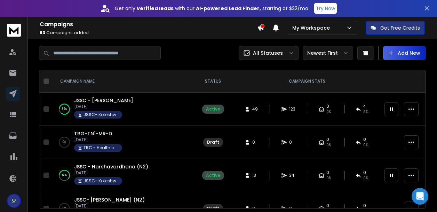
click at [105, 100] on span "JSSC - [PERSON_NAME]" at bounding box center [103, 100] width 59 height 7
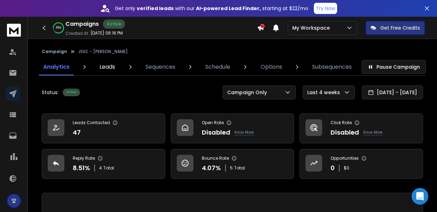
click at [107, 71] on p "Leads" at bounding box center [108, 67] width 16 height 8
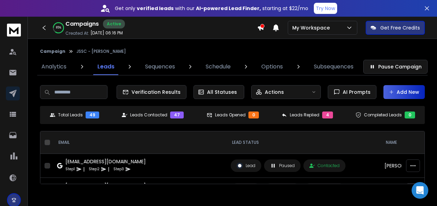
click at [399, 95] on button "Add New" at bounding box center [404, 92] width 41 height 14
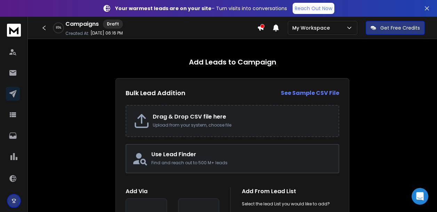
click at [235, 121] on div "Drag & Drop CSV file here Upload from your system, choose file" at bounding box center [242, 120] width 179 height 17
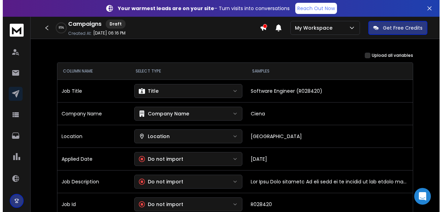
scroll to position [104, 0]
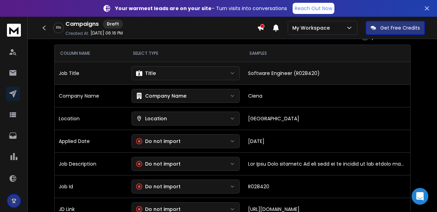
click at [214, 73] on button "Title" at bounding box center [186, 73] width 108 height 14
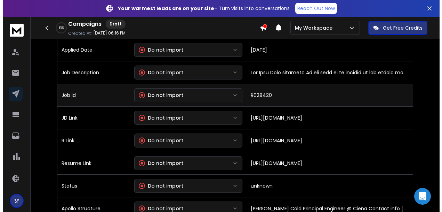
scroll to position [209, 0]
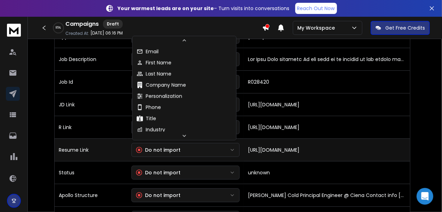
click at [193, 149] on button "Do not import" at bounding box center [186, 150] width 108 height 14
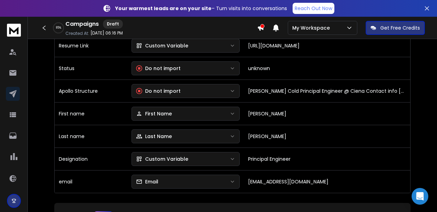
scroll to position [397, 0]
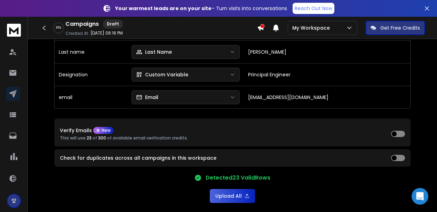
click at [242, 195] on button "Upload All" at bounding box center [232, 196] width 45 height 14
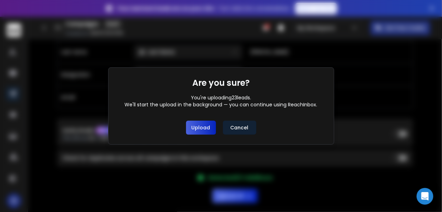
click at [200, 124] on button "Upload" at bounding box center [201, 127] width 30 height 14
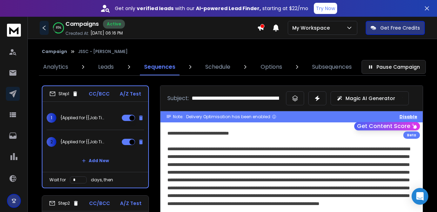
click at [44, 30] on icon at bounding box center [44, 28] width 6 height 6
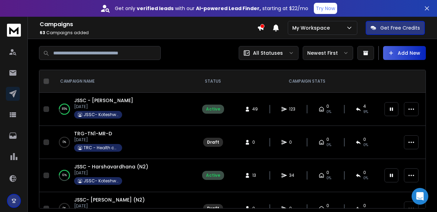
click at [91, 53] on input at bounding box center [100, 53] width 122 height 14
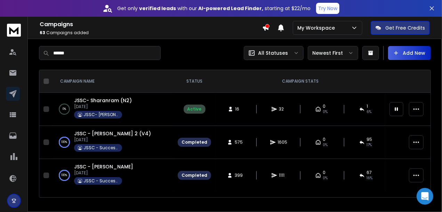
type input "******"
click at [125, 101] on span "JSSC- Sharanram (N2)" at bounding box center [103, 100] width 58 height 7
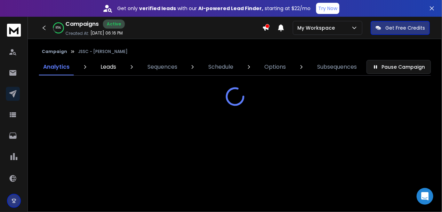
click at [105, 65] on p "Leads" at bounding box center [109, 67] width 16 height 8
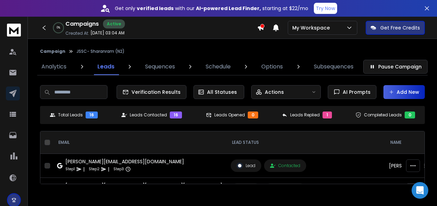
click at [409, 92] on button "Add New" at bounding box center [404, 92] width 41 height 14
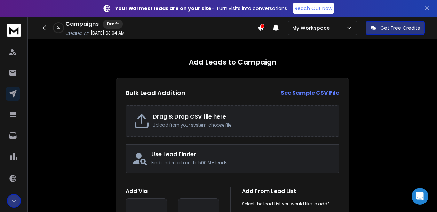
click at [207, 121] on div "Drag & Drop CSV file here Upload from your system, choose file" at bounding box center [242, 120] width 179 height 17
click at [47, 28] on button at bounding box center [44, 28] width 9 height 14
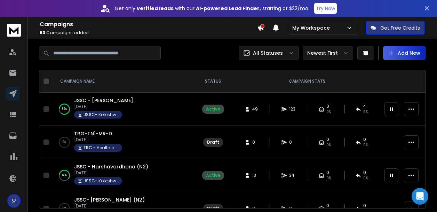
click at [112, 53] on input at bounding box center [100, 53] width 122 height 14
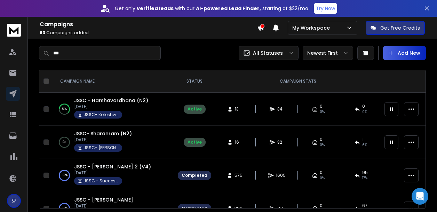
type input "***"
click at [119, 132] on span "JSSC- Sharanram (N2)" at bounding box center [103, 133] width 58 height 7
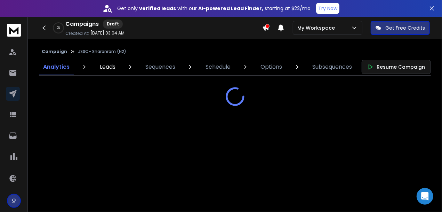
click at [107, 69] on p "Leads" at bounding box center [108, 67] width 16 height 8
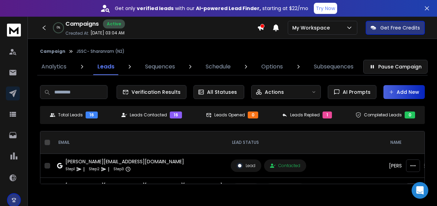
click at [407, 93] on button "Add New" at bounding box center [404, 92] width 41 height 14
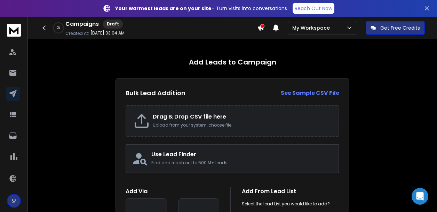
click at [234, 116] on h2 "Drag & Drop CSV file here" at bounding box center [242, 116] width 179 height 8
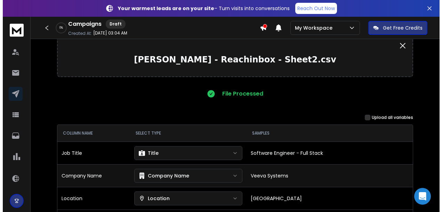
scroll to position [35, 0]
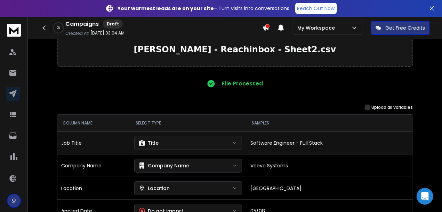
click at [211, 144] on button "Title" at bounding box center [188, 143] width 108 height 14
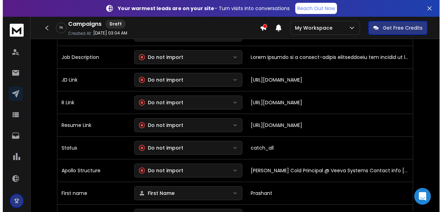
scroll to position [200, 0]
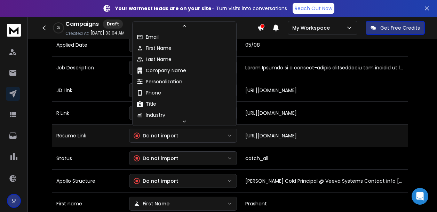
click at [211, 131] on button "Do not import" at bounding box center [183, 135] width 108 height 14
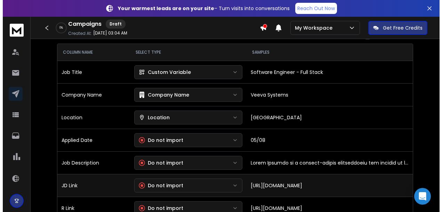
scroll to position [96, 0]
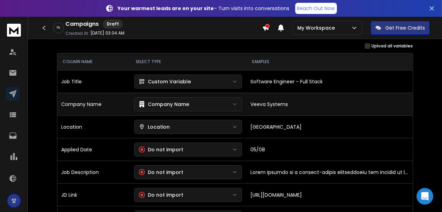
click at [206, 100] on button "Company Name" at bounding box center [188, 104] width 108 height 14
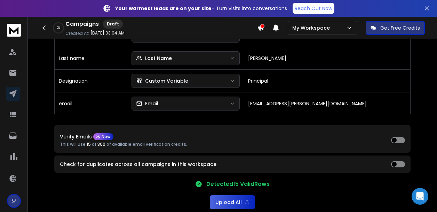
scroll to position [374, 0]
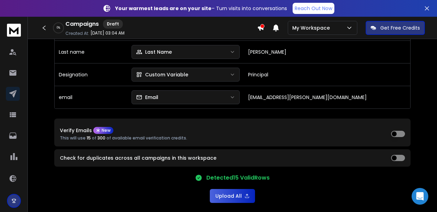
click at [245, 196] on icon at bounding box center [247, 196] width 4 height 1
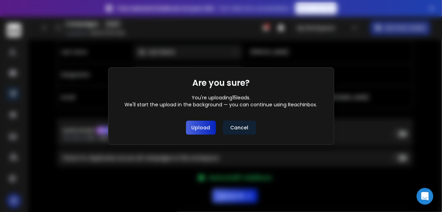
click at [204, 125] on button "Upload" at bounding box center [201, 127] width 30 height 14
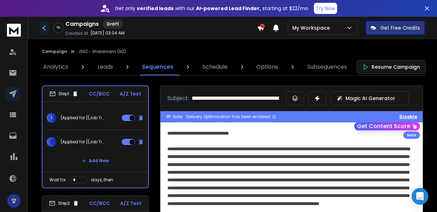
click at [43, 26] on icon at bounding box center [44, 28] width 6 height 6
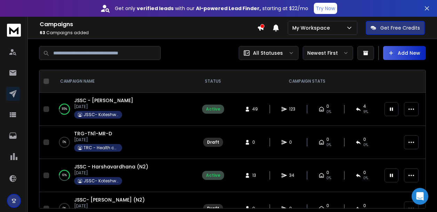
click at [136, 108] on div "85 % JSSC - [PERSON_NAME] [DATE] JSSC- [GEOGRAPHIC_DATA], [GEOGRAPHIC_DATA], Ha…" at bounding box center [122, 109] width 126 height 24
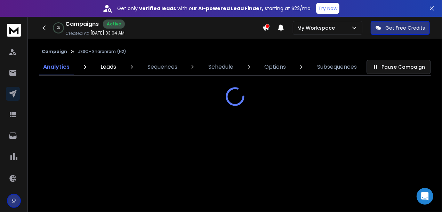
click at [116, 67] on p "Leads" at bounding box center [109, 67] width 16 height 8
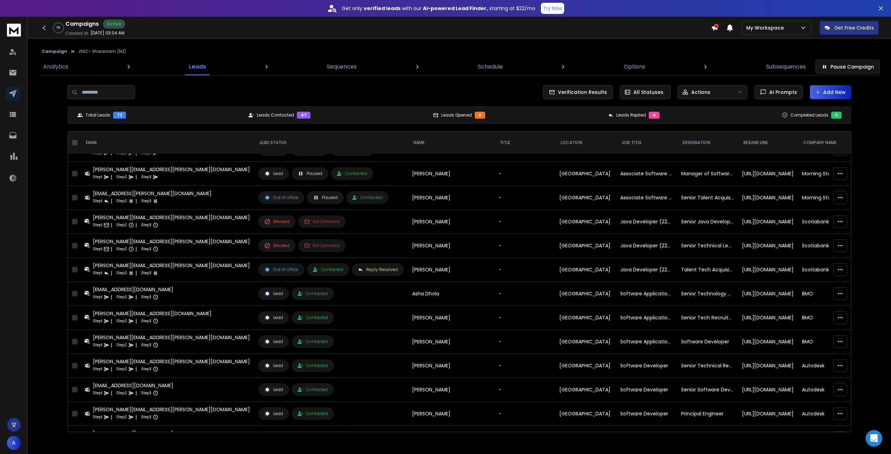
scroll to position [922, 0]
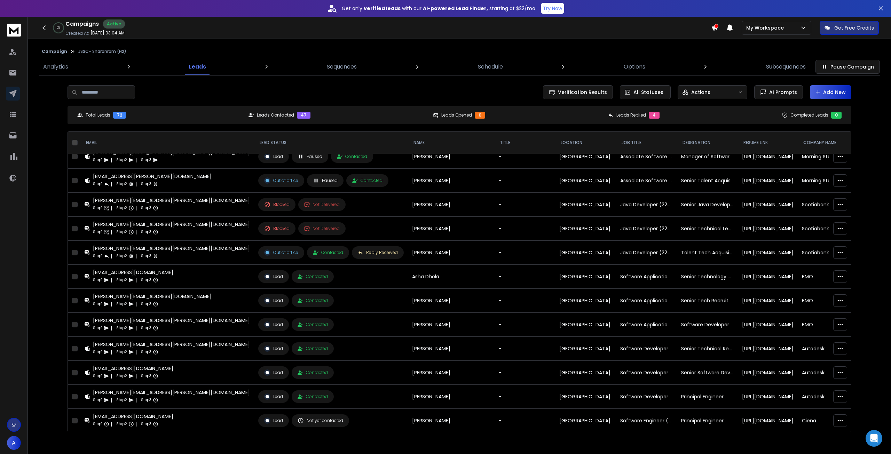
click at [430, 211] on td "[PERSON_NAME]" at bounding box center [451, 325] width 86 height 24
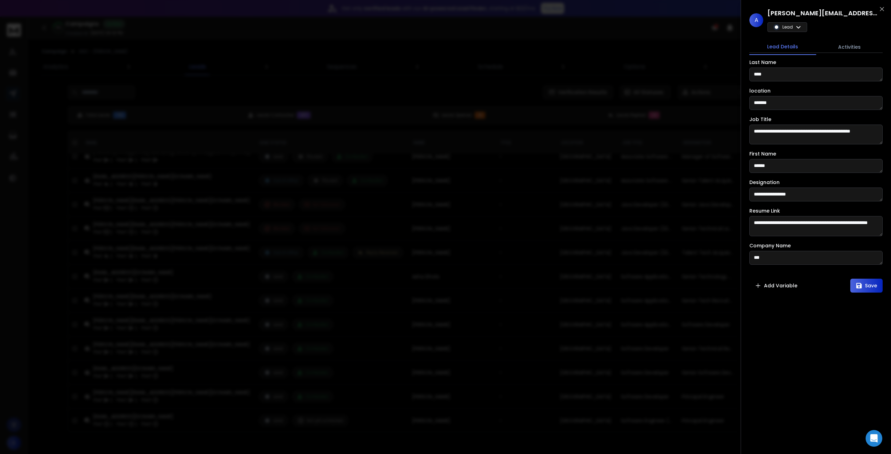
click at [437, 211] on div at bounding box center [445, 227] width 891 height 454
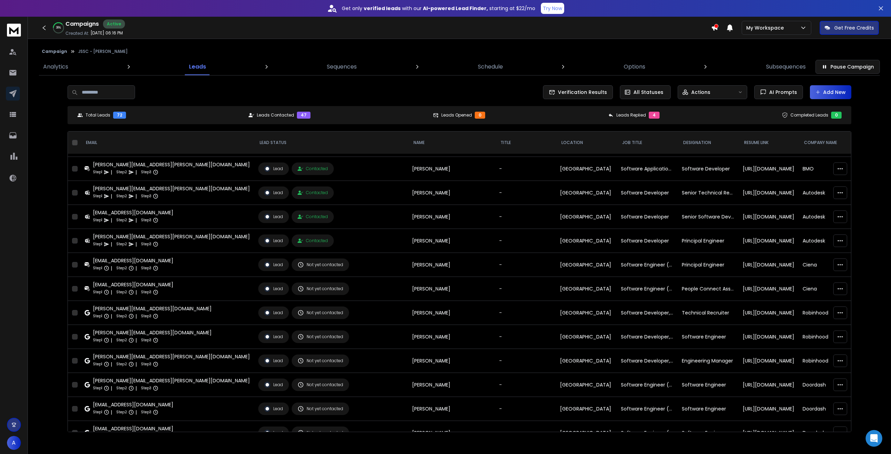
scroll to position [1096, 0]
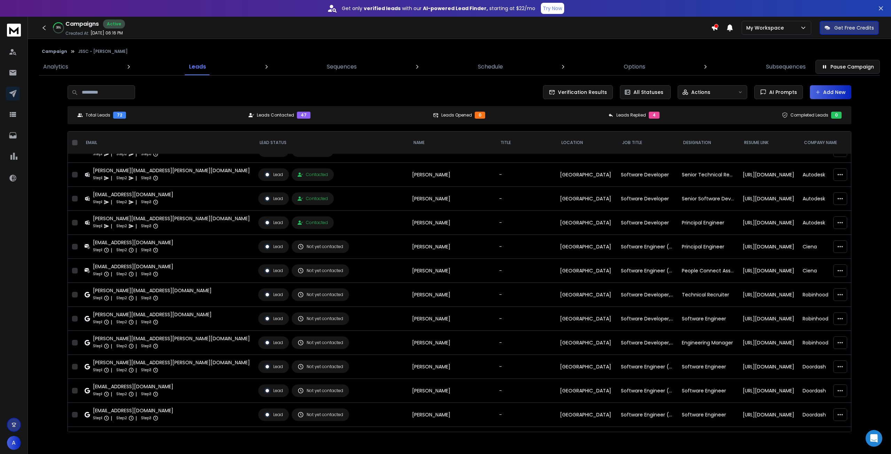
click at [408, 211] on td "[PERSON_NAME]" at bounding box center [451, 391] width 87 height 24
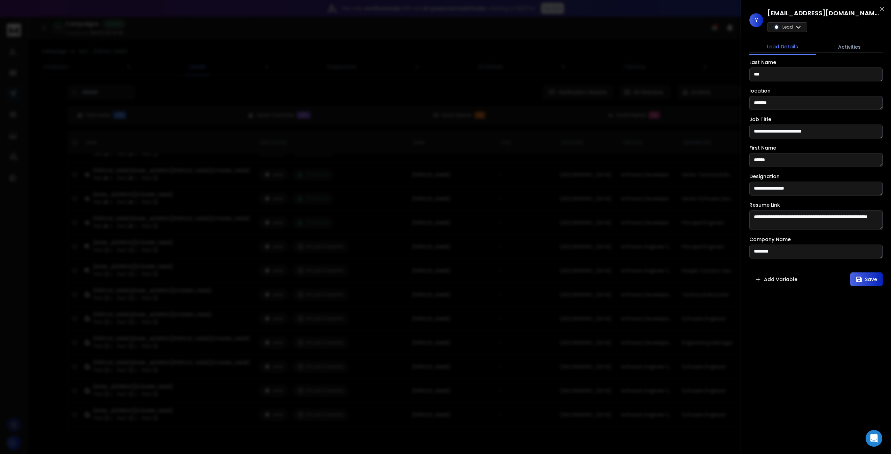
click at [398, 211] on div at bounding box center [445, 227] width 891 height 454
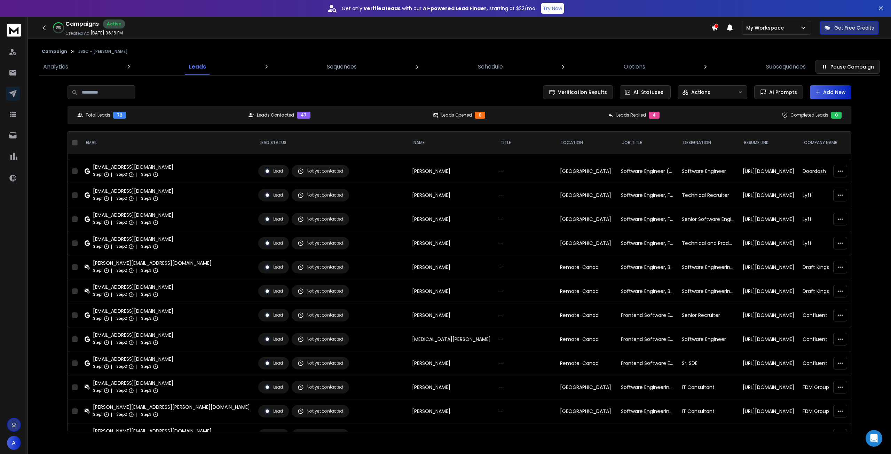
scroll to position [1448, 0]
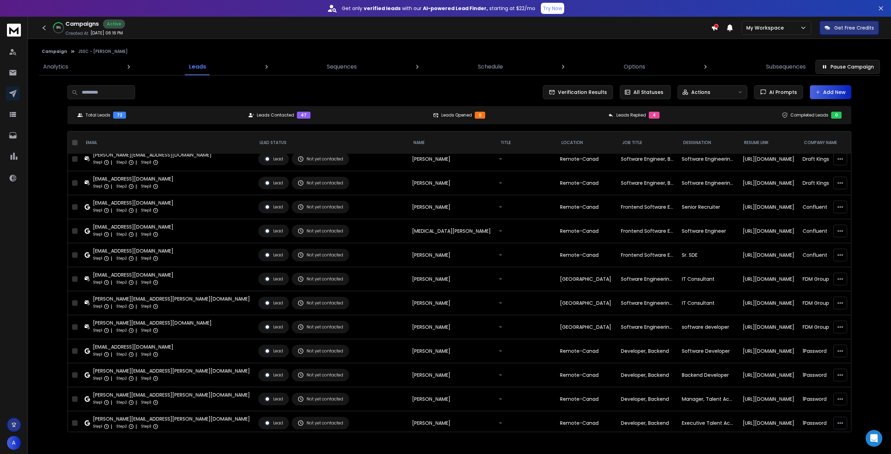
click at [408, 211] on td "[PERSON_NAME]" at bounding box center [451, 399] width 87 height 24
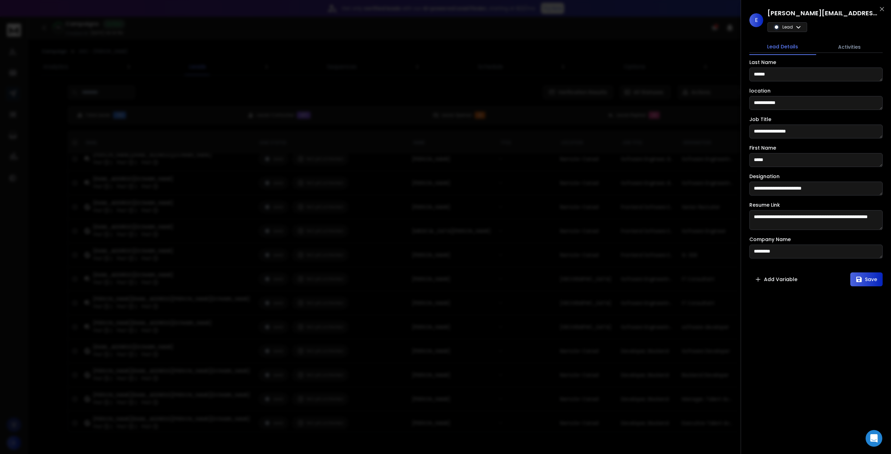
click at [437, 211] on div at bounding box center [445, 227] width 891 height 454
